Goal: Navigation & Orientation: Find specific page/section

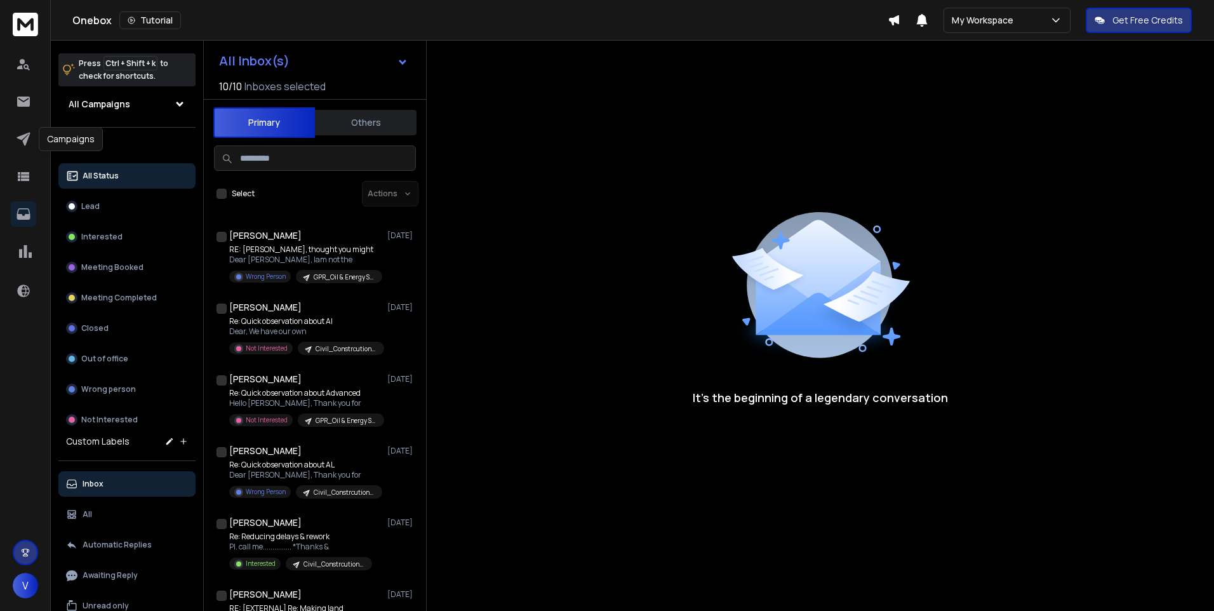
click at [39, 121] on div at bounding box center [25, 179] width 29 height 256
click at [20, 139] on icon at bounding box center [23, 139] width 13 height 13
